Goal: Task Accomplishment & Management: Manage account settings

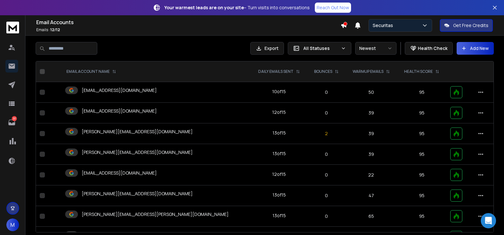
click at [386, 25] on p "Securitas" at bounding box center [384, 25] width 23 height 6
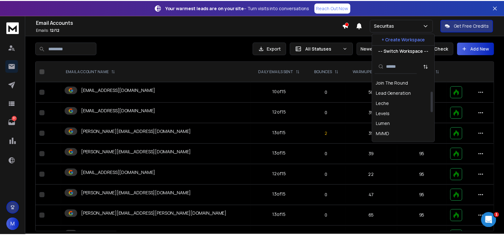
scroll to position [85, 0]
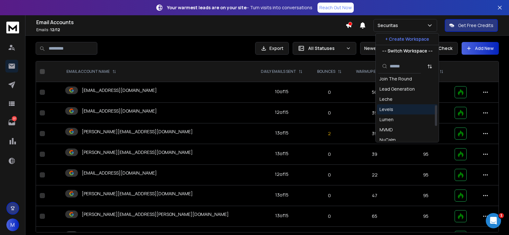
click at [395, 106] on div "Levels" at bounding box center [407, 109] width 60 height 10
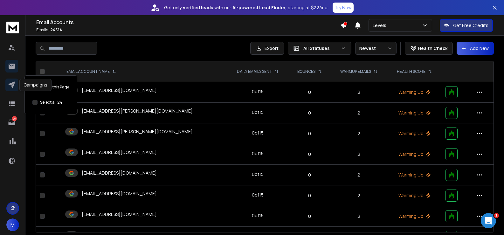
click at [11, 85] on icon at bounding box center [11, 84] width 7 height 7
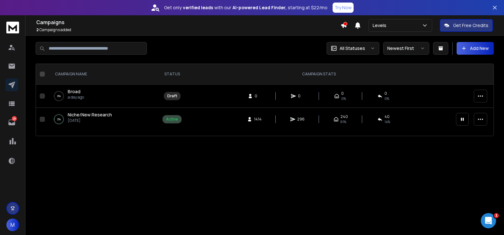
click at [84, 123] on div "Niche/New Research 2 days ago" at bounding box center [90, 119] width 44 height 15
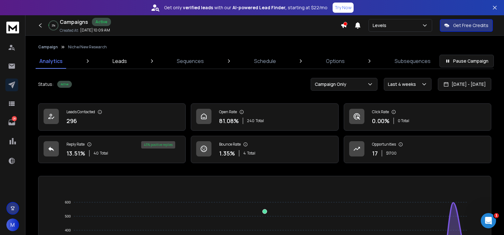
click at [110, 64] on link "Leads" at bounding box center [120, 60] width 22 height 15
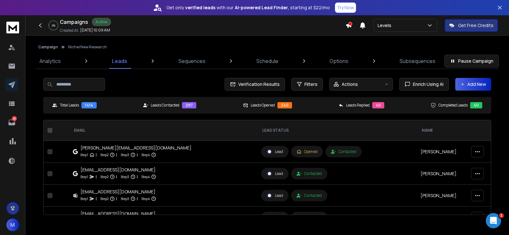
click at [85, 87] on input at bounding box center [74, 84] width 62 height 13
type input "*******"
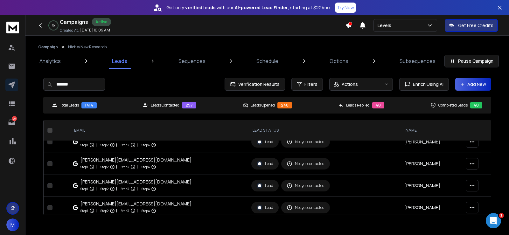
scroll to position [85, 0]
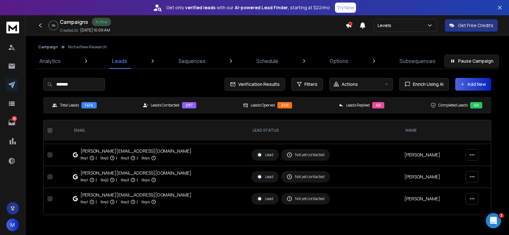
click at [469, 199] on icon "button" at bounding box center [471, 198] width 5 height 1
click at [450, 187] on p "Block Lead" at bounding box center [454, 185] width 23 height 6
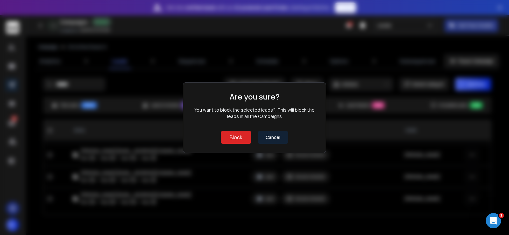
drag, startPoint x: 242, startPoint y: 137, endPoint x: 274, endPoint y: 136, distance: 32.1
click at [272, 136] on div "Block Cancel" at bounding box center [254, 137] width 67 height 13
drag, startPoint x: 276, startPoint y: 136, endPoint x: 345, endPoint y: 103, distance: 77.2
click at [276, 136] on button "Cancel" at bounding box center [272, 137] width 31 height 13
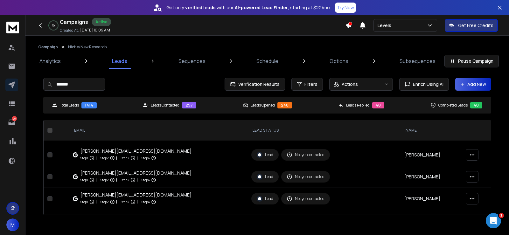
click at [465, 202] on button "button" at bounding box center [471, 198] width 13 height 11
click at [443, 183] on p "Block Lead" at bounding box center [454, 185] width 23 height 6
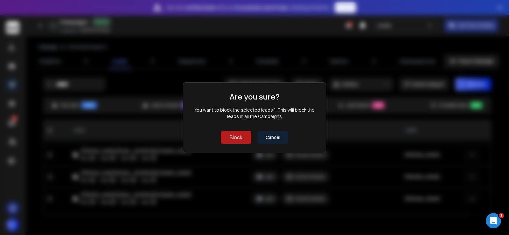
click at [241, 136] on button "Block" at bounding box center [236, 137] width 31 height 13
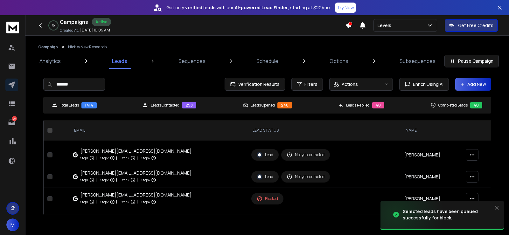
click at [497, 206] on div "Selected leads have been queued successfully for block." at bounding box center [444, 215] width 118 height 28
click at [498, 208] on div "Selected leads have been queued successfully for block." at bounding box center [444, 215] width 118 height 28
click at [496, 208] on div "Selected leads have been queued successfully for block." at bounding box center [444, 215] width 118 height 28
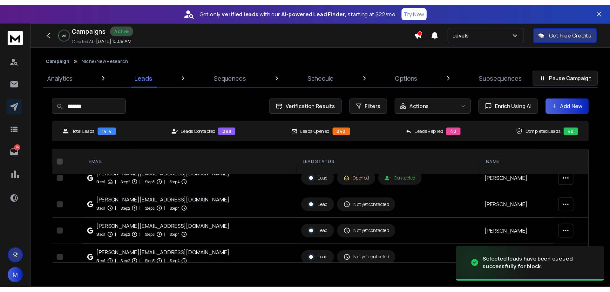
scroll to position [0, 0]
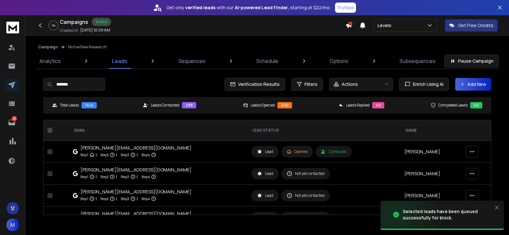
click at [496, 205] on div "Selected leads have been queued successfully for block." at bounding box center [444, 215] width 118 height 28
click at [496, 208] on div "Selected leads have been queued successfully for block." at bounding box center [444, 215] width 118 height 28
click at [469, 171] on icon "button" at bounding box center [472, 174] width 6 height 6
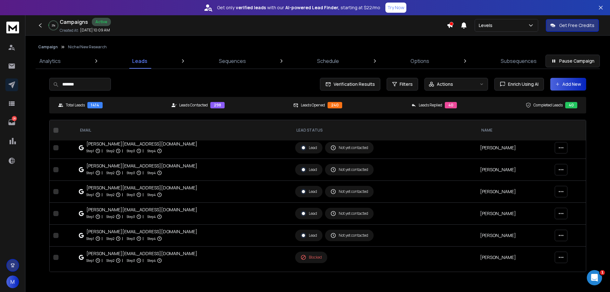
scroll to position [27, 0]
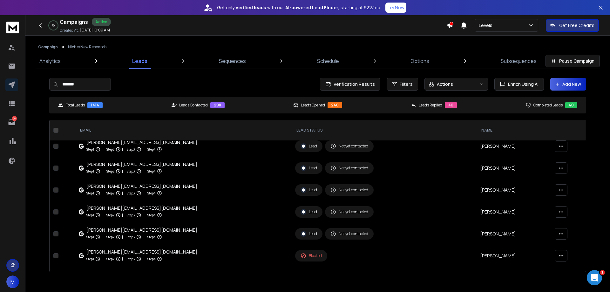
click at [508, 235] on button "button" at bounding box center [561, 233] width 13 height 11
click at [508, 235] on p "Block Lead" at bounding box center [542, 268] width 23 height 6
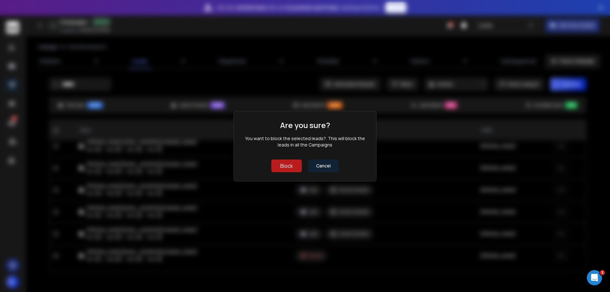
click at [291, 165] on button "Block" at bounding box center [286, 166] width 31 height 13
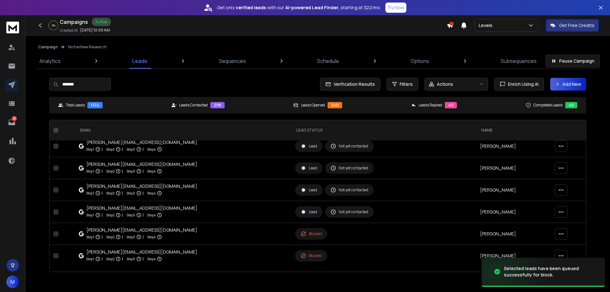
click at [508, 211] on icon "button" at bounding box center [561, 212] width 6 height 6
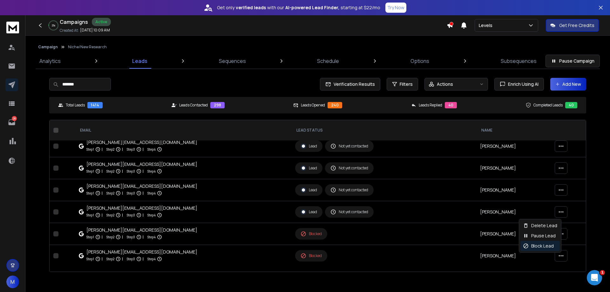
drag, startPoint x: 540, startPoint y: 247, endPoint x: 529, endPoint y: 240, distance: 13.4
click at [508, 235] on p "Block Lead" at bounding box center [542, 246] width 23 height 6
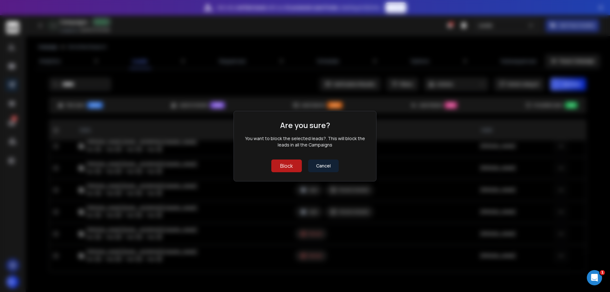
click at [297, 163] on button "Block" at bounding box center [286, 166] width 31 height 13
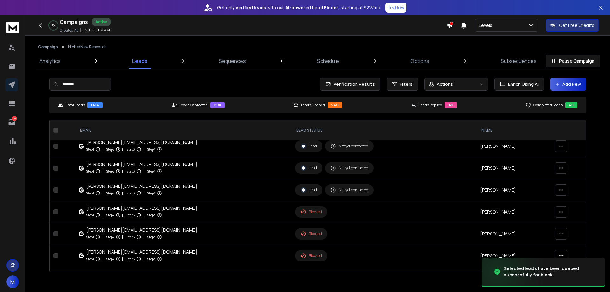
click at [508, 192] on icon "button" at bounding box center [561, 190] width 6 height 6
click at [508, 225] on p "Block Lead" at bounding box center [542, 224] width 23 height 6
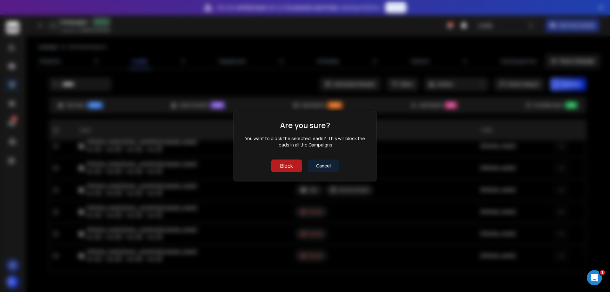
click at [290, 164] on button "Block" at bounding box center [286, 166] width 31 height 13
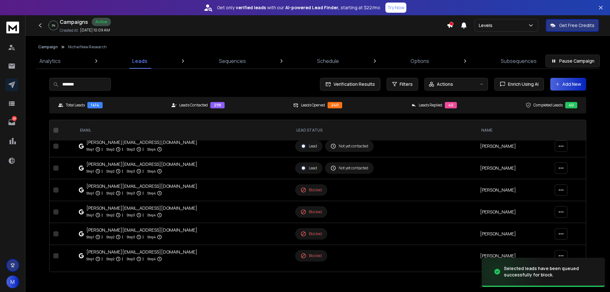
click at [508, 169] on icon "button" at bounding box center [561, 168] width 6 height 6
click at [508, 207] on div "Delete Lead Pause Lead Block Lead" at bounding box center [540, 191] width 42 height 33
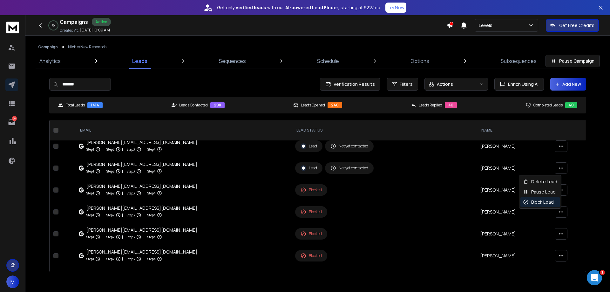
click at [508, 204] on p "Block Lead" at bounding box center [542, 202] width 23 height 6
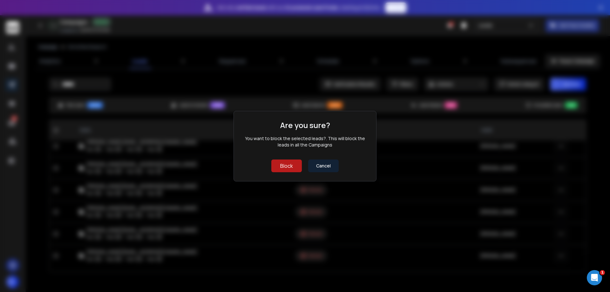
click at [292, 164] on button "Block" at bounding box center [286, 166] width 31 height 13
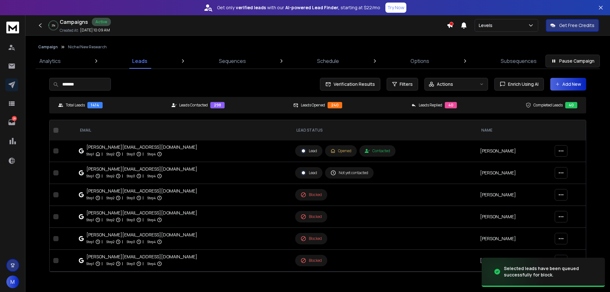
scroll to position [0, 0]
click at [508, 174] on icon "button" at bounding box center [561, 174] width 6 height 6
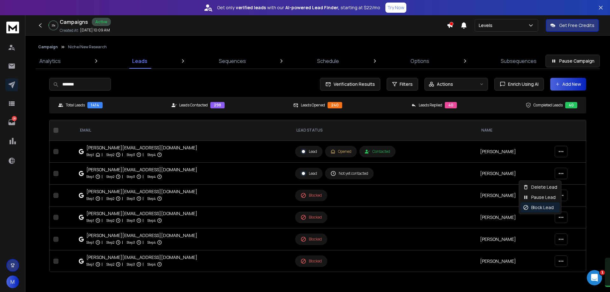
click at [508, 205] on p "Block Lead" at bounding box center [542, 207] width 23 height 6
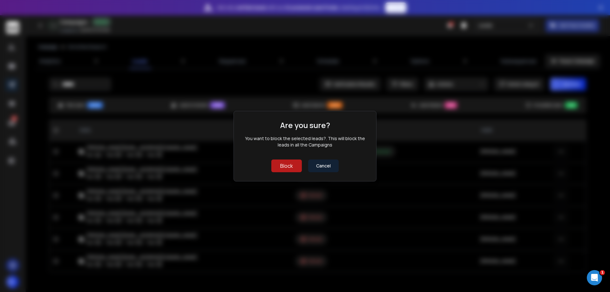
click at [289, 164] on button "Block" at bounding box center [286, 166] width 31 height 13
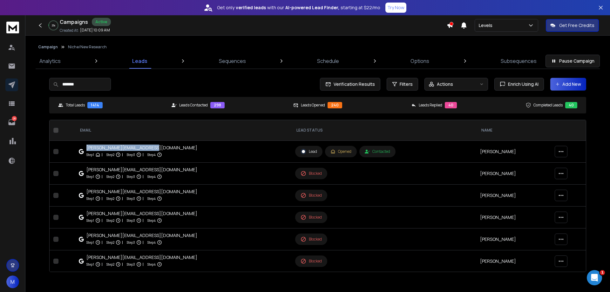
copy div "charles@joyancepartners.com"
drag, startPoint x: 86, startPoint y: 145, endPoint x: 150, endPoint y: 145, distance: 63.9
click at [150, 145] on div "charles@joyancepartners.com Step 1 | Step 2 | Step 3 | Step 4" at bounding box center [183, 152] width 209 height 14
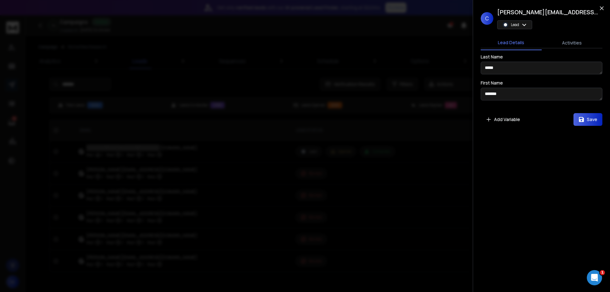
click at [508, 7] on icon "button" at bounding box center [602, 8] width 6 height 6
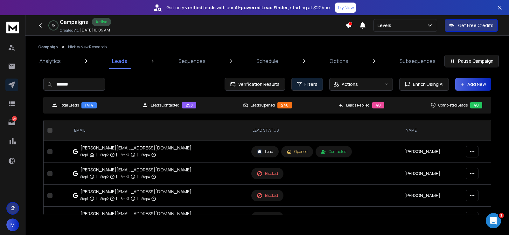
click at [306, 79] on button "Filters" at bounding box center [306, 84] width 31 height 13
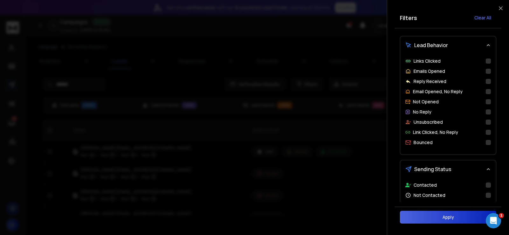
click at [432, 195] on p "Not Contacted" at bounding box center [429, 195] width 32 height 6
click at [485, 195] on button "Not Contacted" at bounding box center [487, 195] width 5 height 5
click at [438, 215] on button "Apply" at bounding box center [448, 217] width 96 height 13
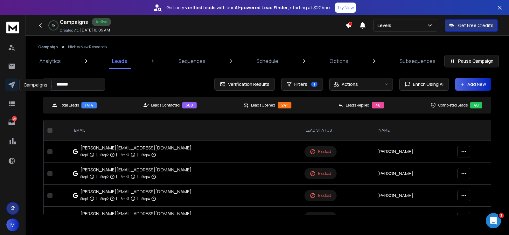
click at [12, 86] on icon at bounding box center [11, 84] width 7 height 7
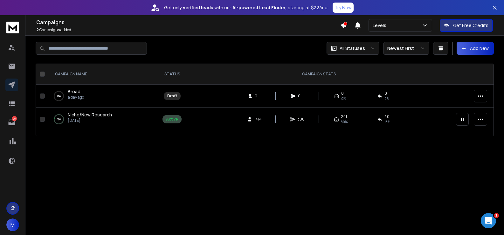
click at [94, 120] on p "2 days ago" at bounding box center [90, 120] width 44 height 5
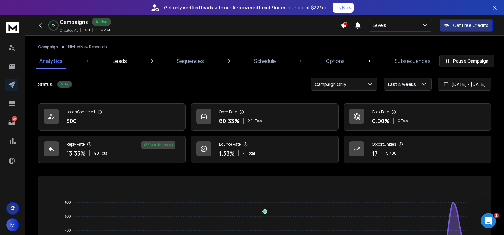
click at [121, 64] on p "Leads" at bounding box center [120, 61] width 14 height 8
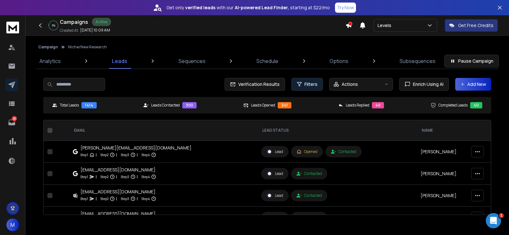
click at [303, 85] on button "Filters" at bounding box center [306, 84] width 31 height 13
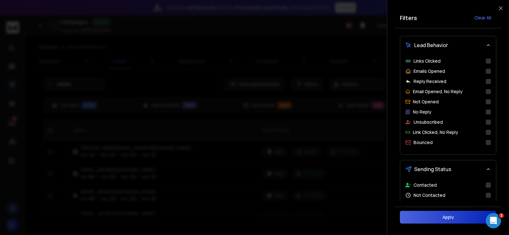
click at [428, 195] on p "Not Contacted" at bounding box center [429, 195] width 32 height 6
click at [485, 195] on button "Not Contacted" at bounding box center [487, 195] width 5 height 5
click at [439, 220] on button "Apply" at bounding box center [448, 217] width 96 height 13
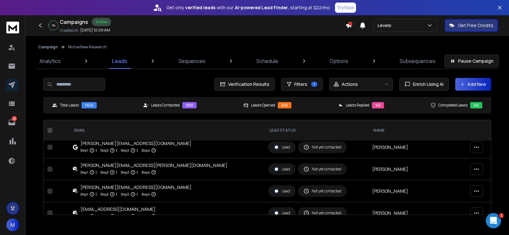
scroll to position [297, 0]
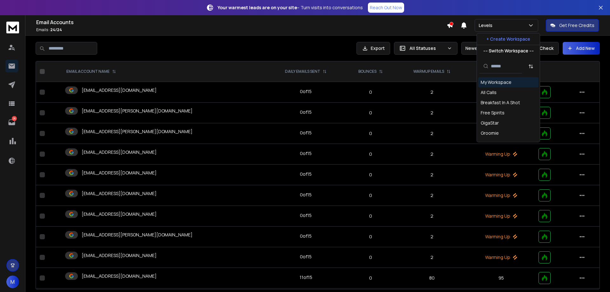
click at [485, 21] on button "Levels" at bounding box center [507, 25] width 64 height 13
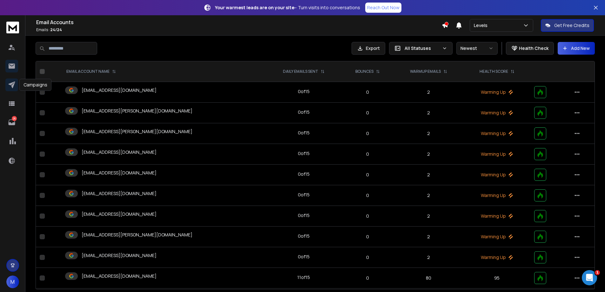
click at [11, 87] on icon at bounding box center [12, 85] width 8 height 8
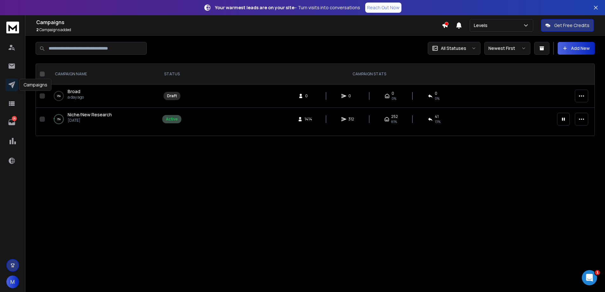
click at [83, 127] on td "3 % Niche/New Research 2 days ago" at bounding box center [102, 119] width 111 height 23
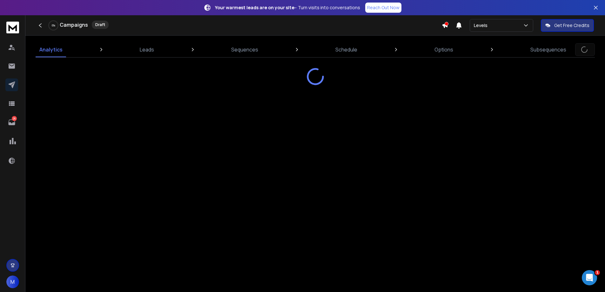
click at [153, 57] on div "Analytics Leads Sequences Schedule Options Subsequences" at bounding box center [316, 201] width 560 height 319
click at [150, 49] on p "Leads" at bounding box center [147, 50] width 14 height 8
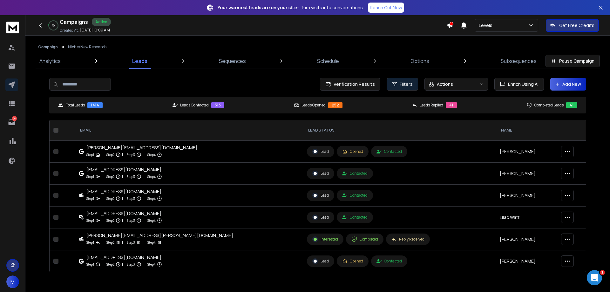
click at [397, 86] on icon "button" at bounding box center [394, 84] width 5 height 5
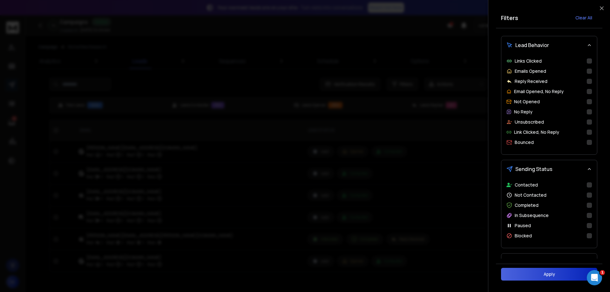
click at [280, 79] on div at bounding box center [305, 146] width 610 height 292
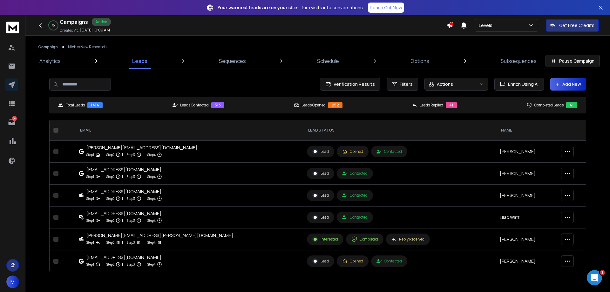
click at [561, 81] on button "Add New" at bounding box center [568, 84] width 36 height 13
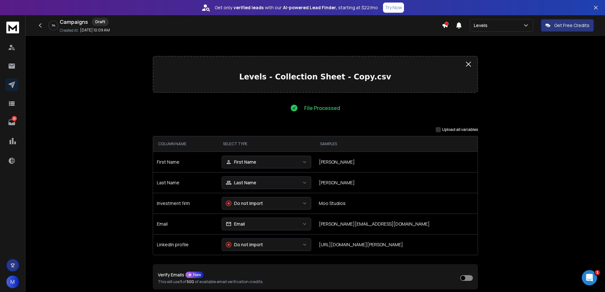
click at [197, 120] on div "Levels - Collection Sheet - Copy.csv File Processed Upload all variables COLUMN…" at bounding box center [315, 203] width 325 height 295
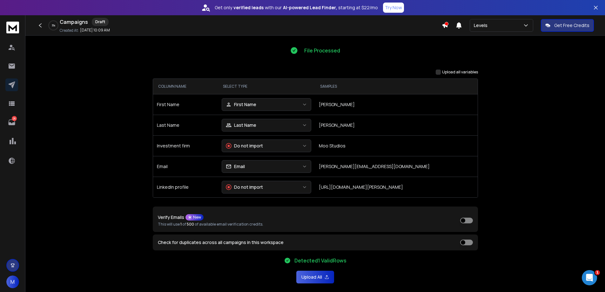
scroll to position [59, 0]
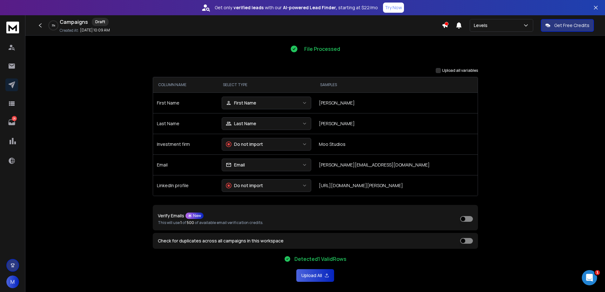
click at [320, 274] on button "Upload All" at bounding box center [316, 275] width 38 height 13
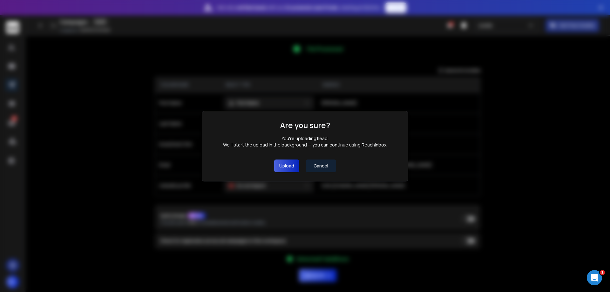
click at [289, 171] on button "Upload" at bounding box center [286, 166] width 25 height 13
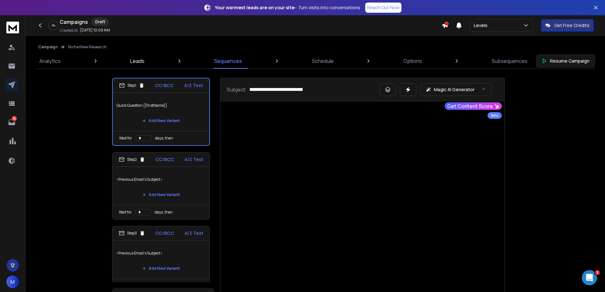
click at [135, 60] on p "Leads" at bounding box center [137, 61] width 14 height 8
